Goal: Check status

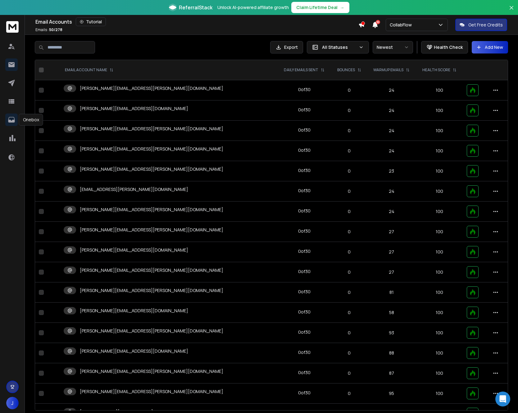
click at [13, 121] on icon at bounding box center [11, 120] width 7 height 6
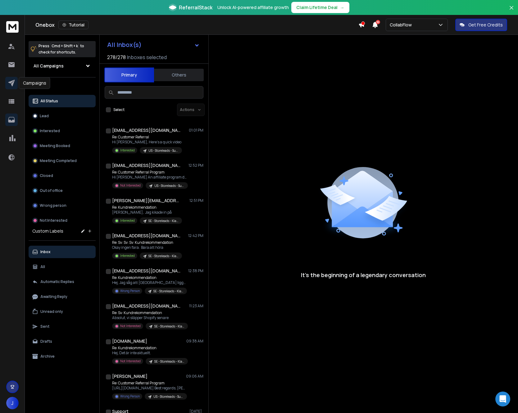
click at [12, 82] on icon at bounding box center [11, 83] width 7 height 7
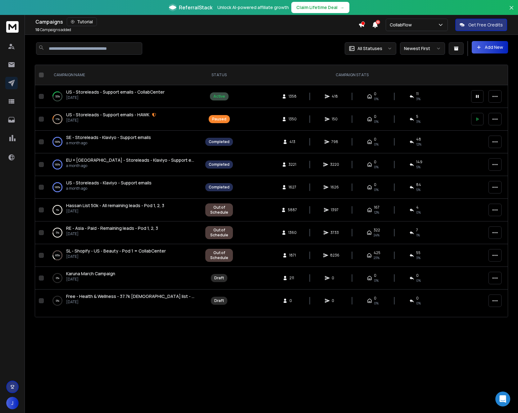
click at [125, 143] on p "a month ago" at bounding box center [108, 142] width 85 height 5
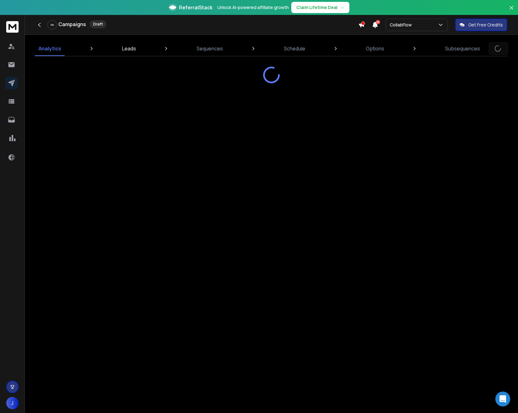
click at [126, 47] on p "Leads" at bounding box center [129, 48] width 14 height 7
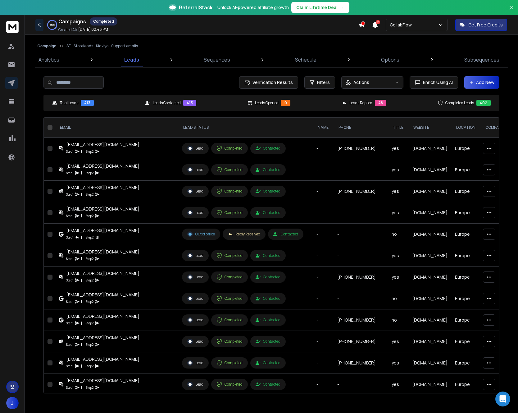
click at [38, 25] on icon at bounding box center [40, 25] width 6 height 6
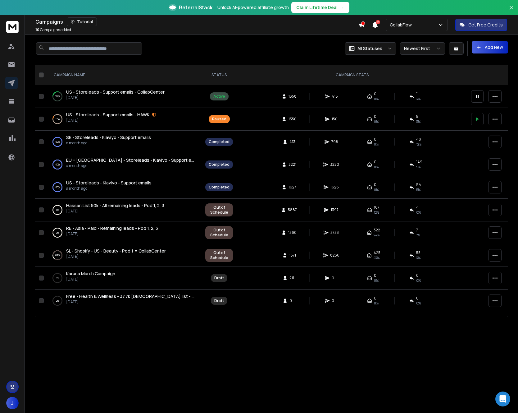
click at [109, 96] on p "[DATE]" at bounding box center [115, 97] width 99 height 5
